Goal: Information Seeking & Learning: Check status

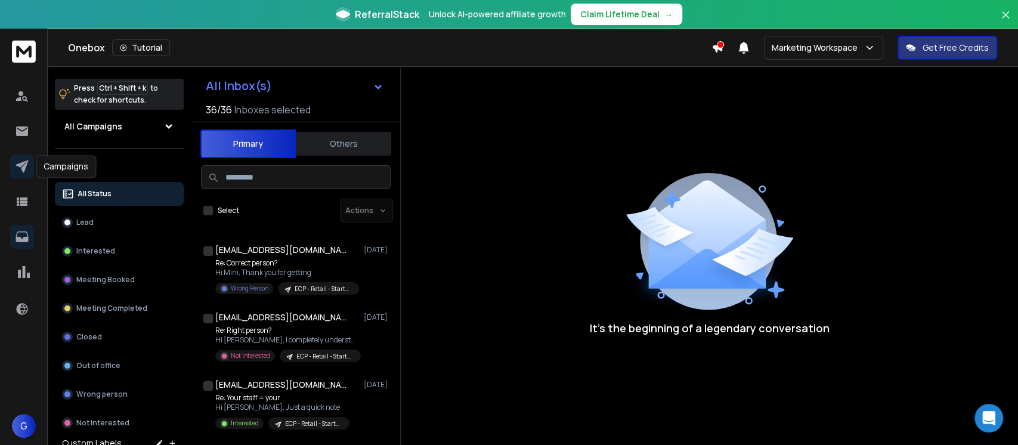
click at [26, 160] on icon at bounding box center [22, 166] width 14 height 14
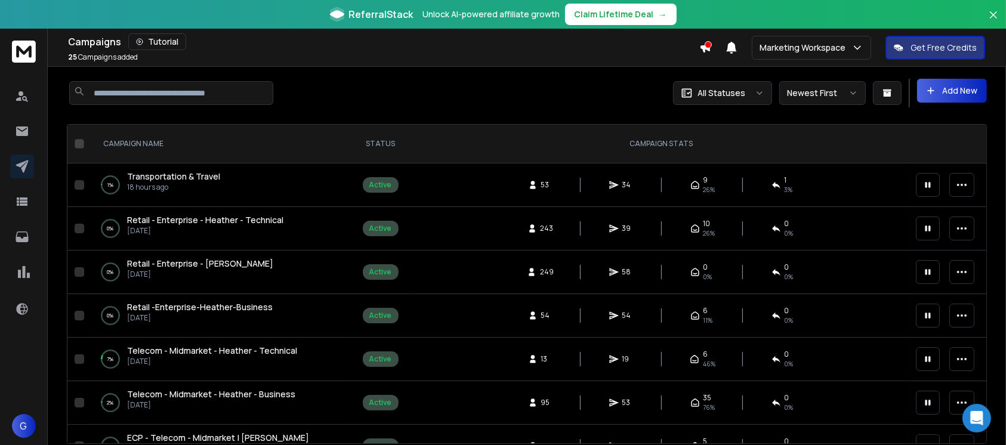
click at [208, 224] on span "Retail - Enterprise - Heather - Technical" at bounding box center [205, 219] width 156 height 11
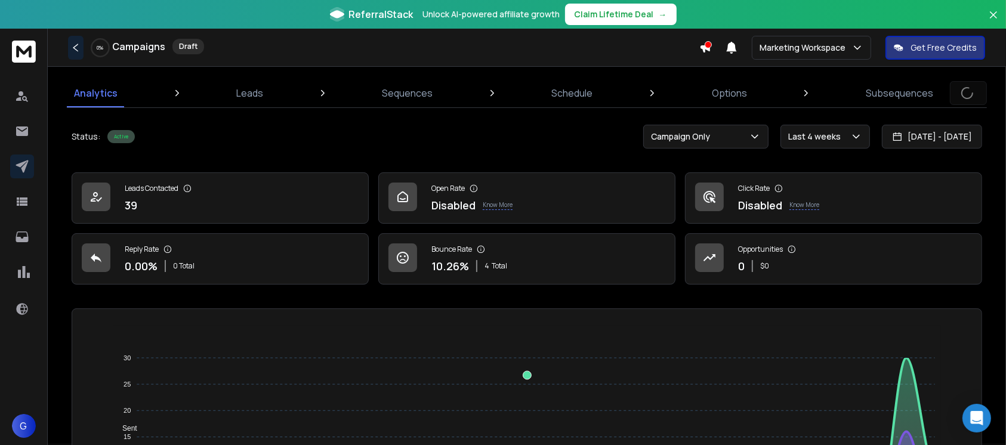
click at [78, 51] on icon at bounding box center [75, 48] width 5 height 8
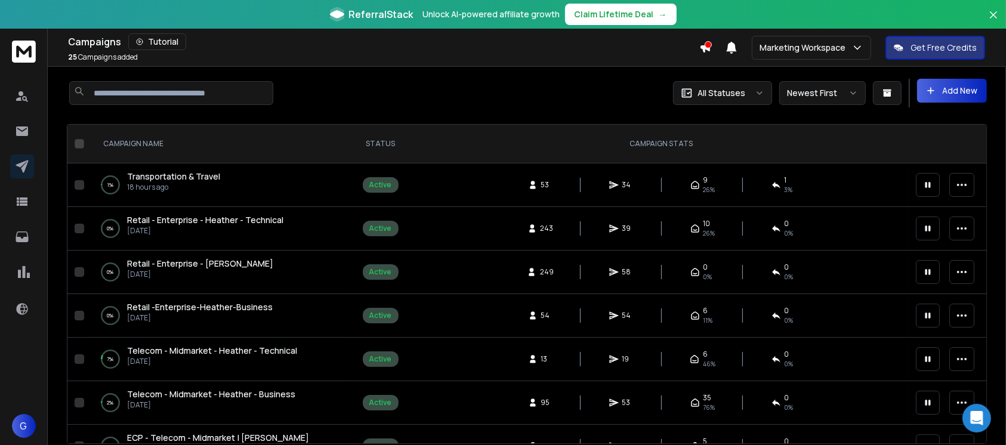
click at [188, 265] on span "Retail - Enterprise - [PERSON_NAME]" at bounding box center [200, 263] width 146 height 11
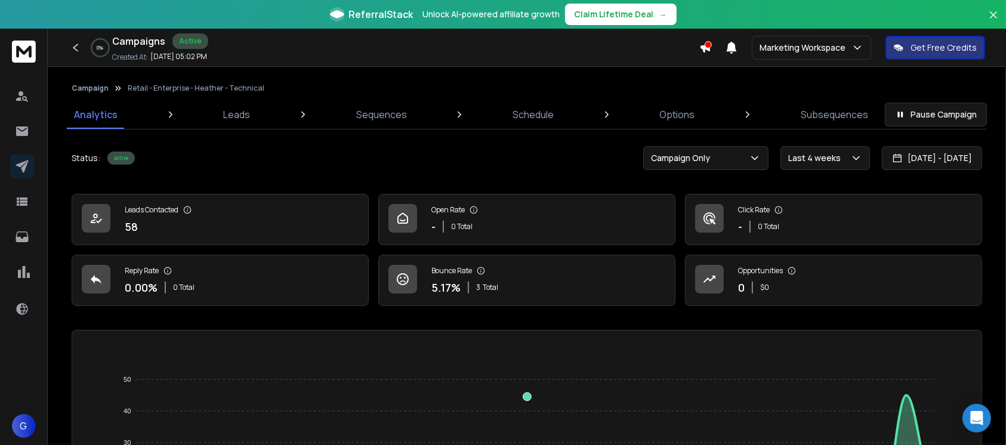
click at [487, 218] on link "Open Rate - 0 Total" at bounding box center [526, 219] width 297 height 51
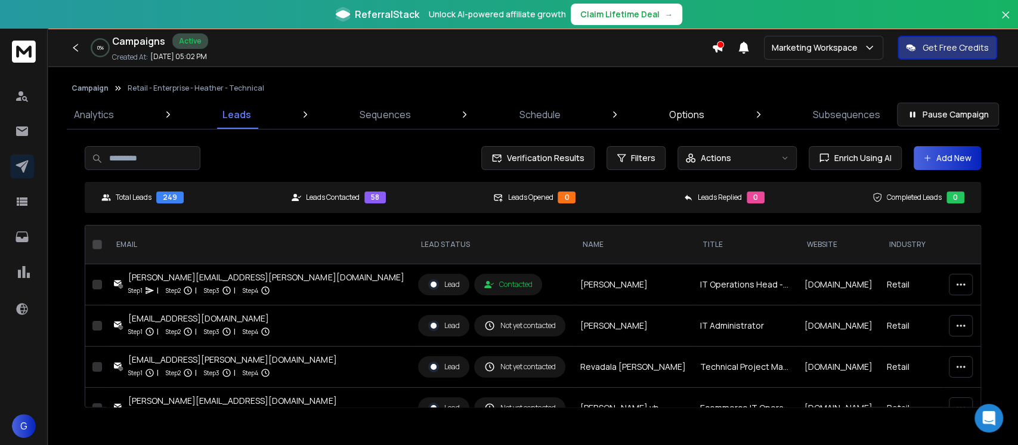
click at [709, 123] on link "Options" at bounding box center [687, 114] width 50 height 29
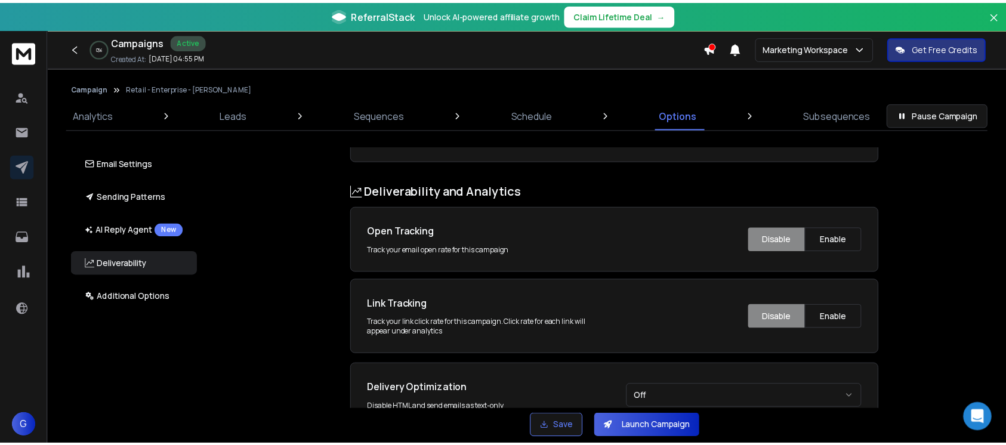
scroll to position [1165, 0]
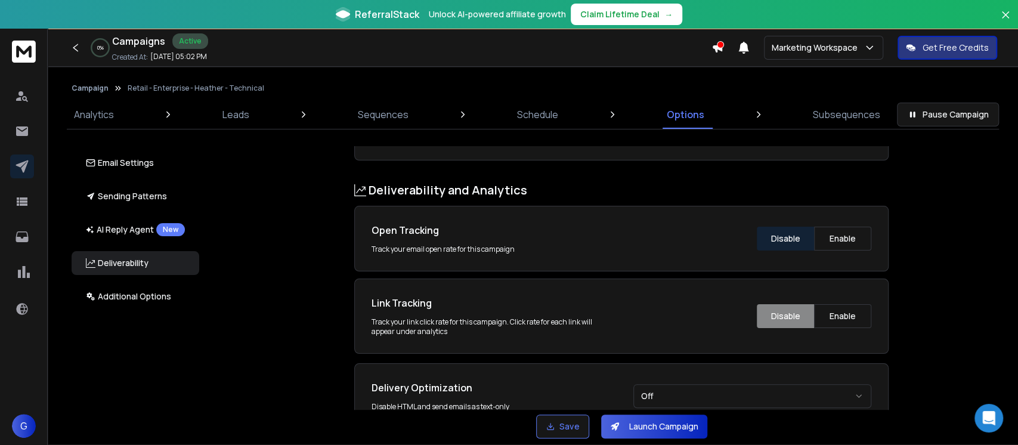
click at [775, 240] on button "Disable" at bounding box center [785, 239] width 57 height 24
click at [100, 117] on p "Analytics" at bounding box center [94, 114] width 40 height 14
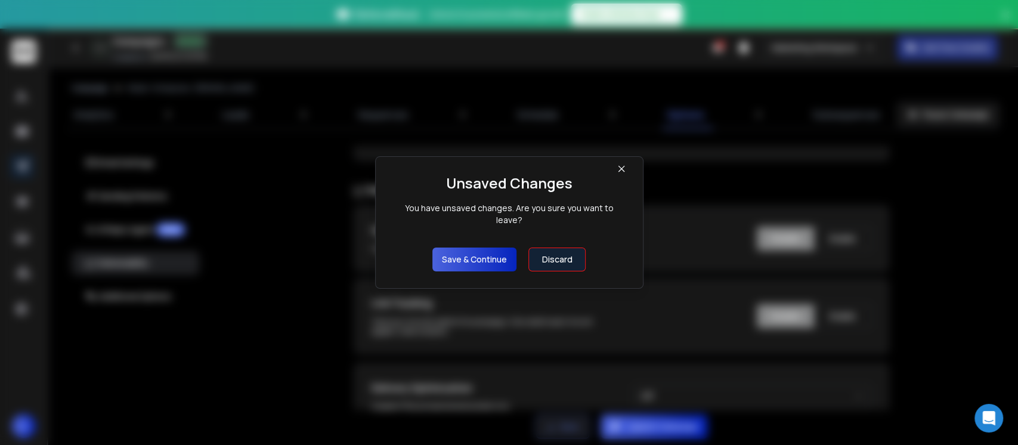
click at [476, 255] on button "Save & Continue" at bounding box center [474, 260] width 84 height 24
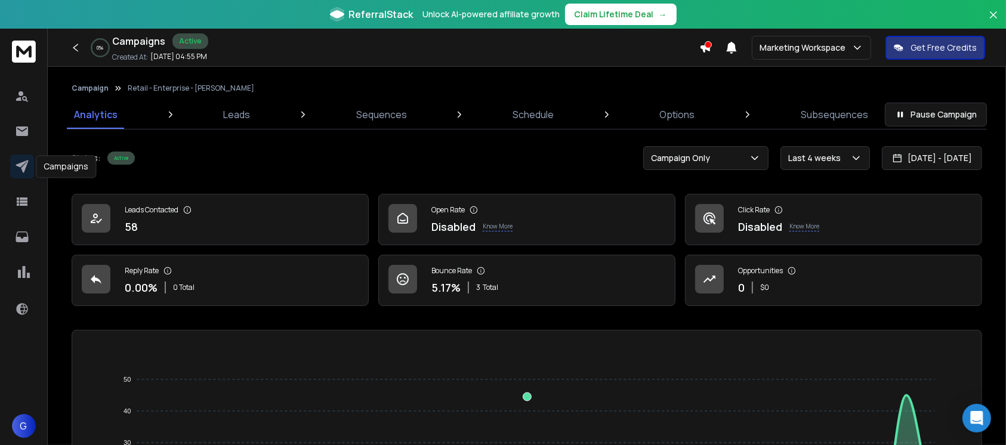
click at [20, 160] on icon at bounding box center [22, 166] width 14 height 14
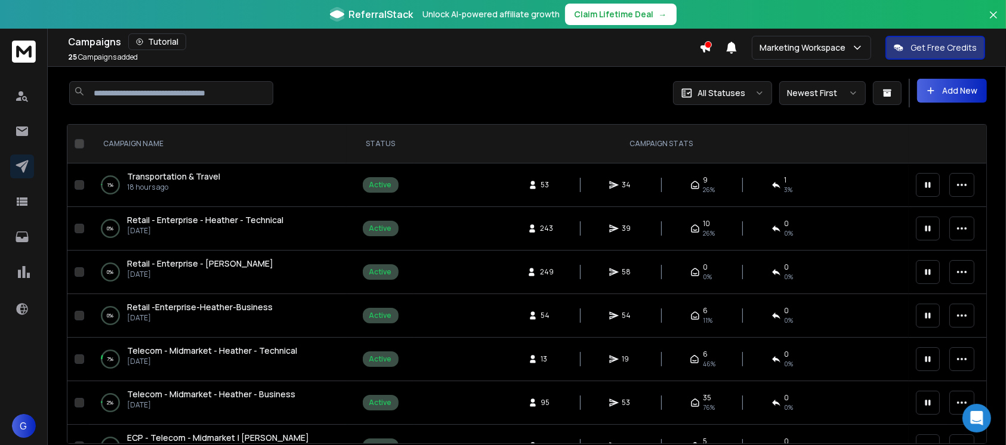
click at [181, 310] on span "Retail -Enterprise-Heather-Business" at bounding box center [200, 306] width 146 height 11
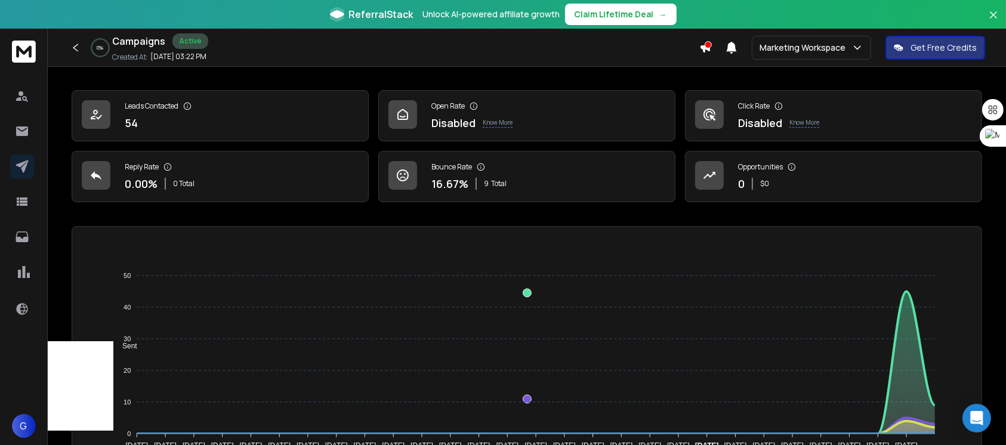
scroll to position [10, 0]
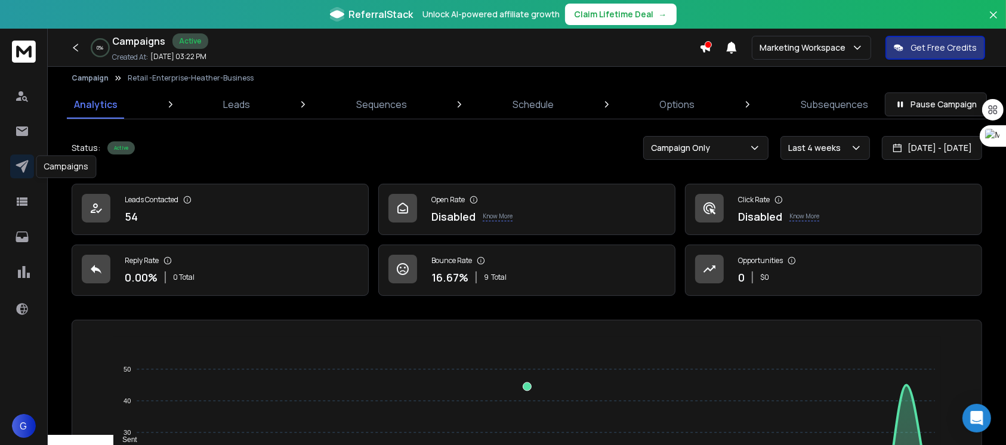
click at [16, 165] on icon at bounding box center [22, 166] width 13 height 13
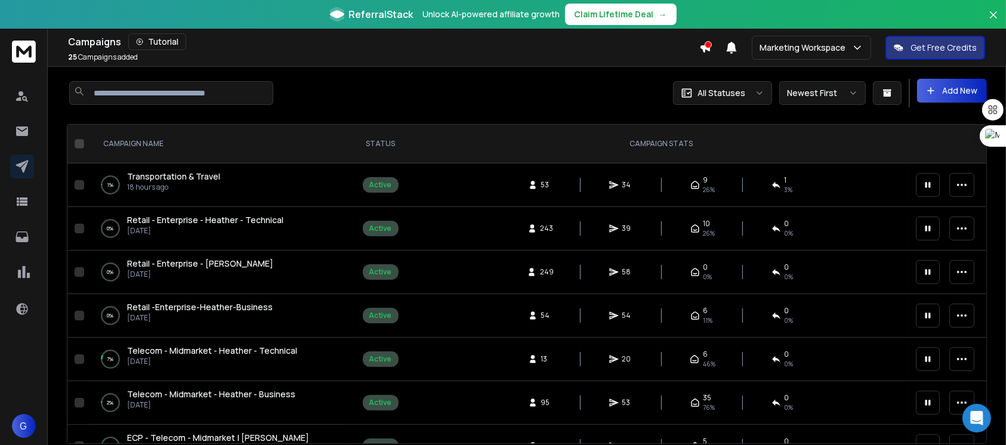
click at [165, 175] on span "Transportation & Travel" at bounding box center [173, 176] width 93 height 11
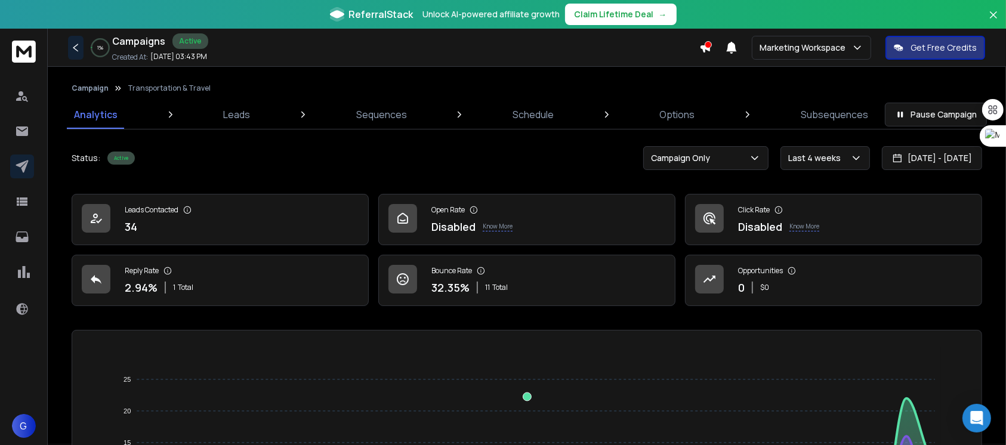
click at [82, 52] on button at bounding box center [76, 48] width 16 height 24
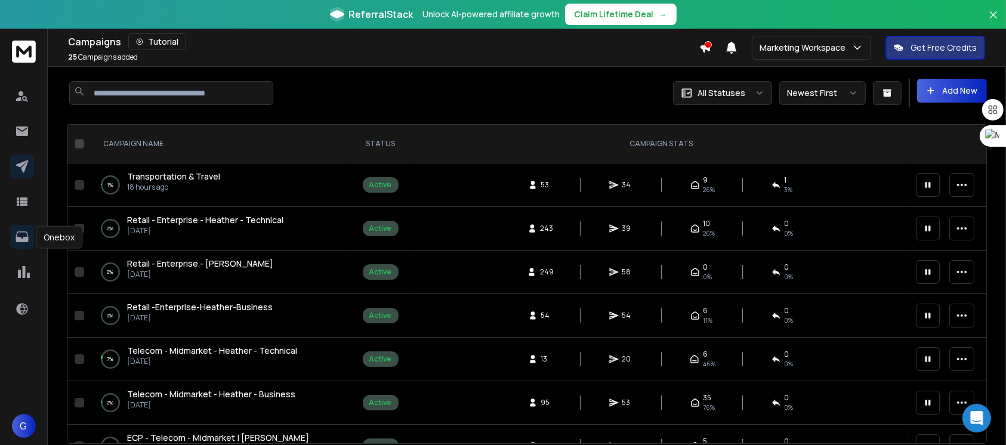
click at [22, 226] on link at bounding box center [22, 237] width 24 height 24
